Goal: Task Accomplishment & Management: Use online tool/utility

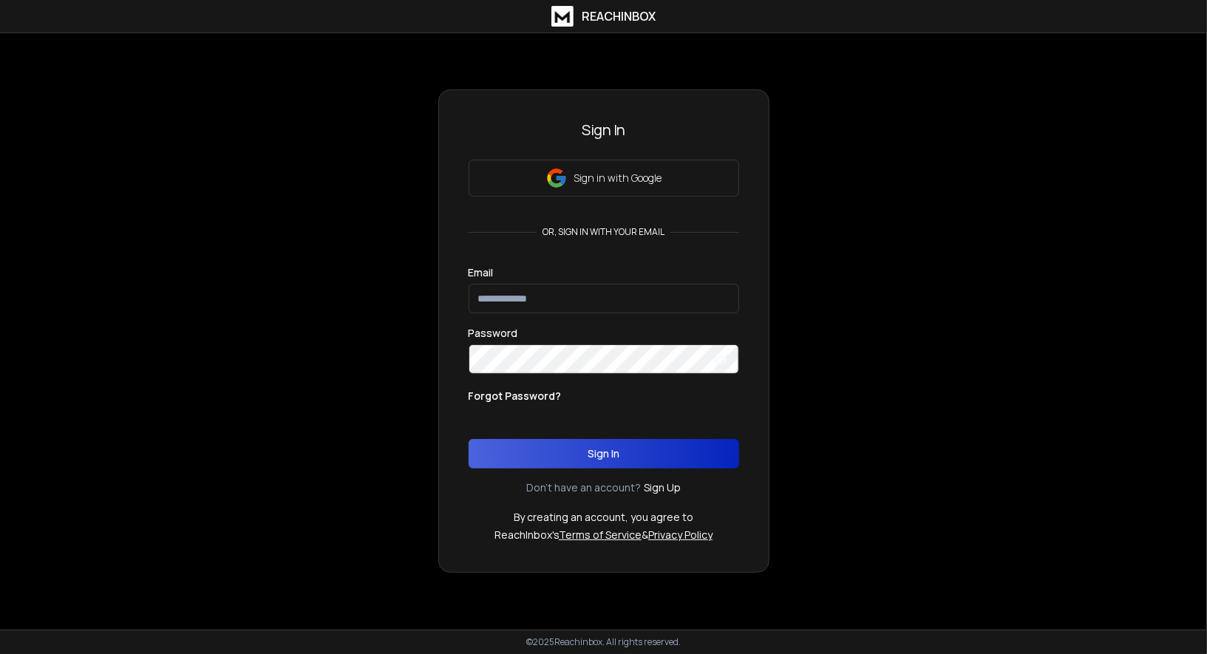
type input "**********"
click at [593, 461] on button "Sign In" at bounding box center [604, 454] width 271 height 30
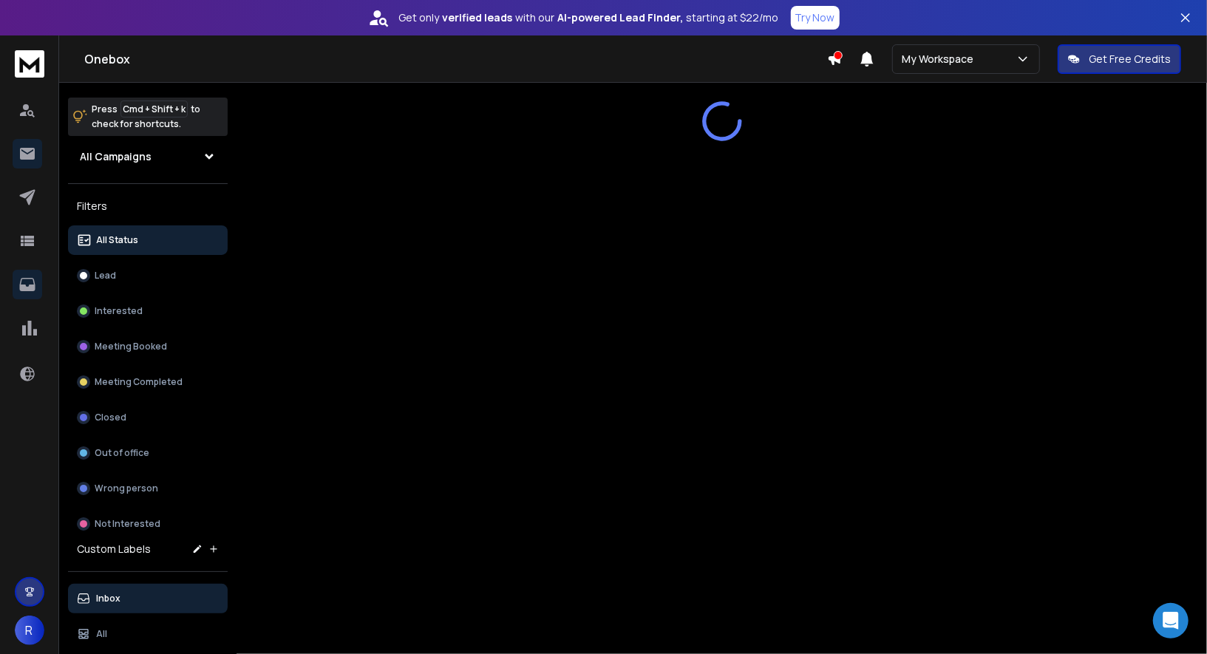
click at [17, 149] on link at bounding box center [28, 154] width 30 height 30
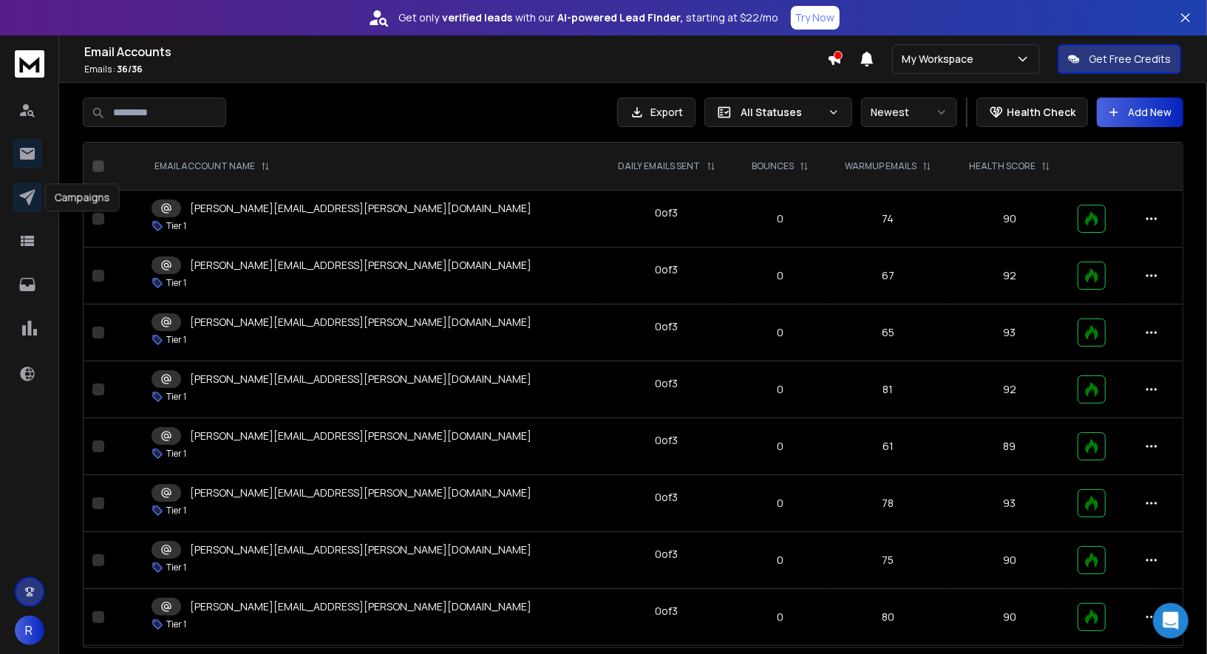
click at [29, 203] on icon at bounding box center [27, 197] width 16 height 16
